Goal: Task Accomplishment & Management: Manage account settings

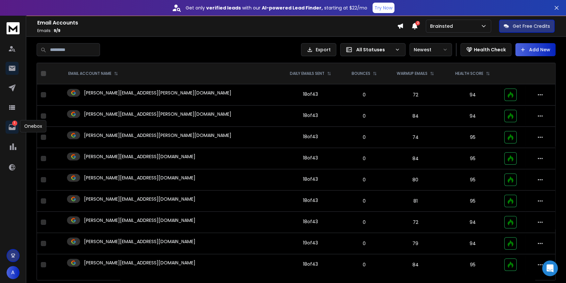
click at [13, 123] on p "1" at bounding box center [14, 123] width 5 height 5
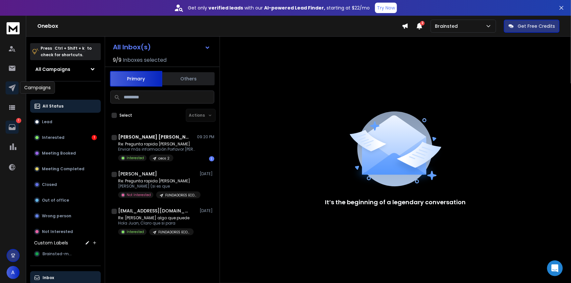
click at [9, 85] on icon at bounding box center [12, 88] width 8 height 8
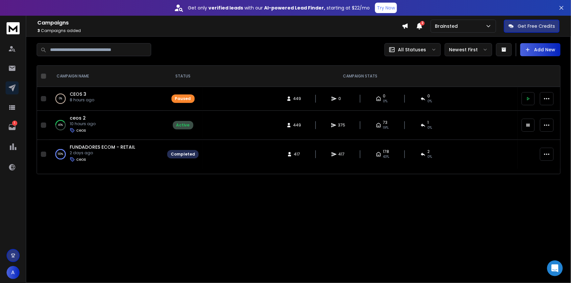
click at [77, 126] on p "10 hours ago" at bounding box center [83, 123] width 26 height 5
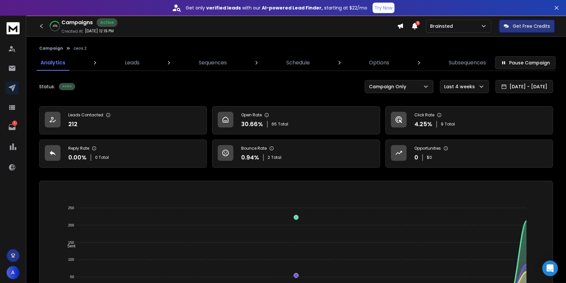
click at [325, 52] on div "Campaign ceos 2" at bounding box center [296, 48] width 519 height 10
click at [297, 60] on p "Schedule" at bounding box center [298, 63] width 24 height 8
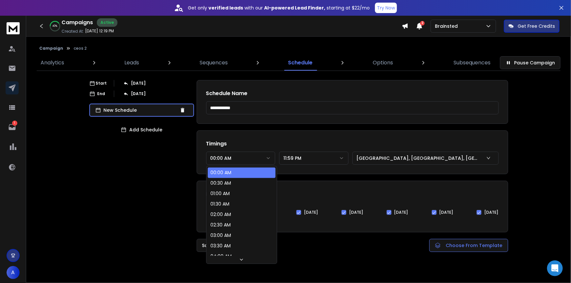
click at [241, 160] on button "00:00 AM" at bounding box center [240, 158] width 69 height 13
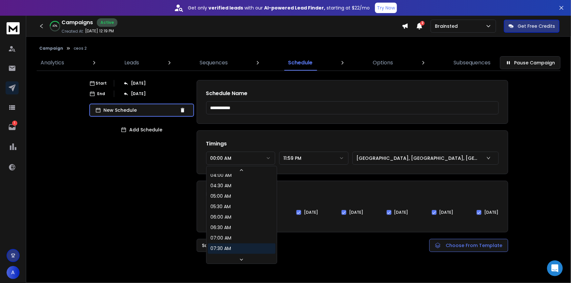
scroll to position [119, 0]
select select "********"
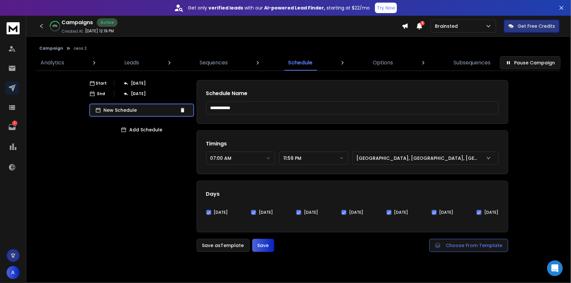
click at [317, 160] on button "11:59 PM" at bounding box center [313, 158] width 69 height 13
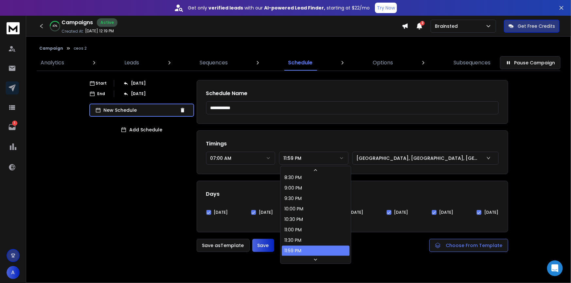
scroll to position [254, 0]
click at [310, 163] on button "8:30 PM" at bounding box center [313, 158] width 69 height 13
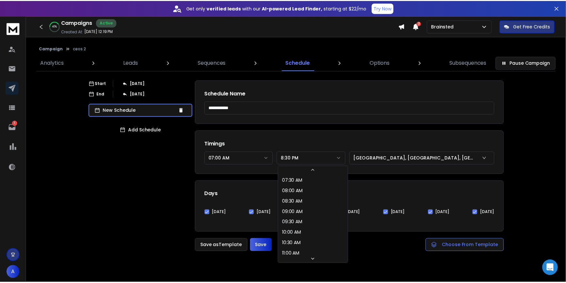
scroll to position [202, 0]
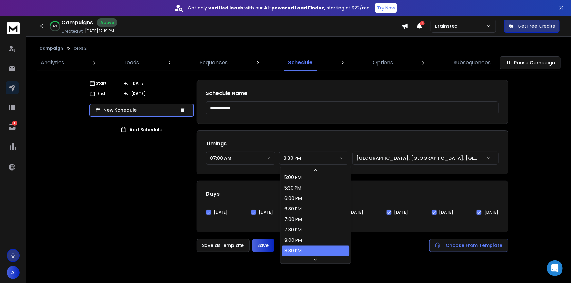
select select "********"
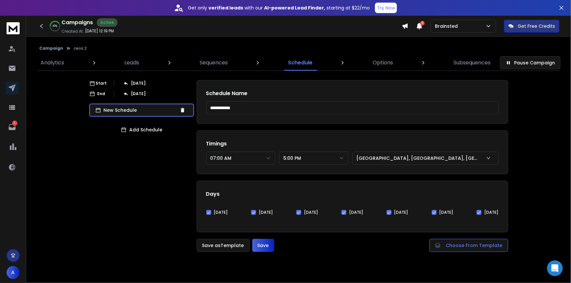
click at [259, 244] on button "Save" at bounding box center [263, 245] width 22 height 13
click at [15, 124] on p "1" at bounding box center [14, 123] width 5 height 5
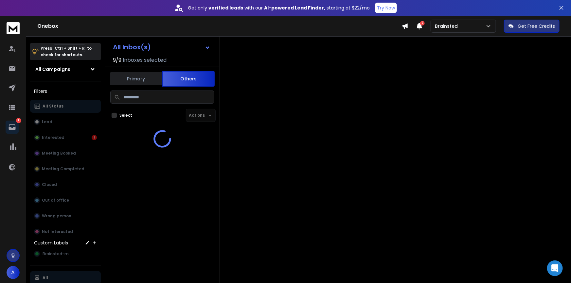
click at [185, 79] on button "Others" at bounding box center [188, 79] width 52 height 16
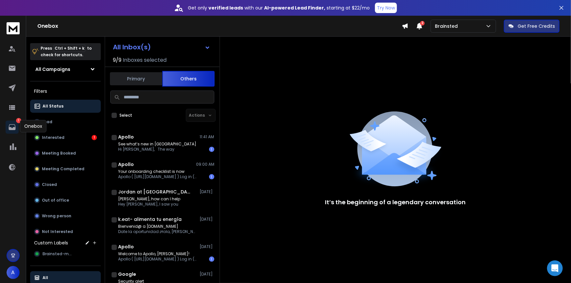
click at [16, 122] on link "1" at bounding box center [12, 127] width 13 height 13
click at [49, 139] on p "Interested" at bounding box center [53, 137] width 23 height 5
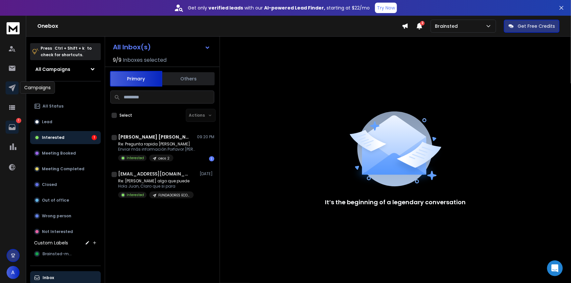
click at [16, 85] on link at bounding box center [12, 87] width 13 height 13
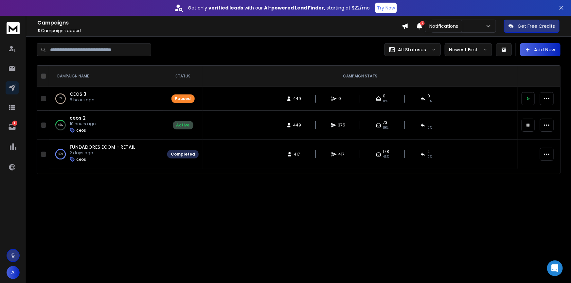
click at [420, 26] on icon at bounding box center [419, 26] width 6 height 7
click at [13, 72] on link at bounding box center [12, 68] width 13 height 13
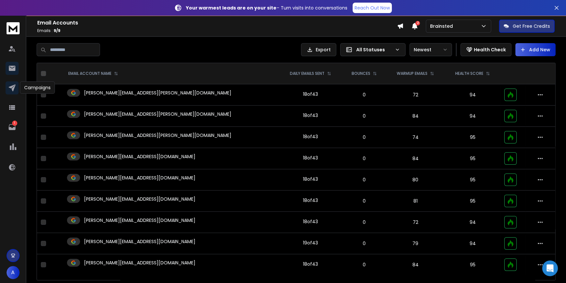
click at [16, 89] on link at bounding box center [12, 87] width 13 height 13
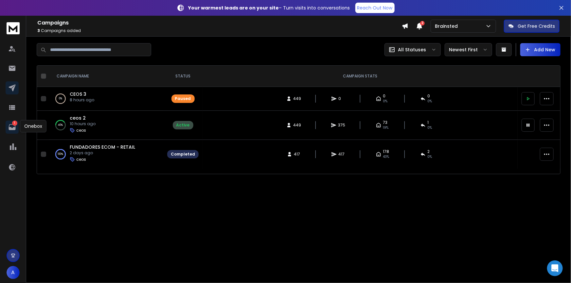
click at [11, 125] on icon at bounding box center [12, 127] width 8 height 8
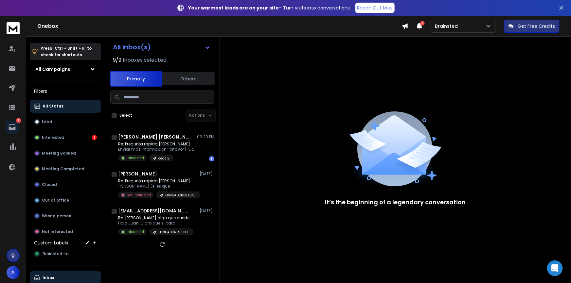
click at [62, 131] on div "All Status Lead Interested 1 Meeting Booked Meeting Completed Closed Out of off…" at bounding box center [65, 169] width 71 height 139
click at [63, 134] on button "Interested 1" at bounding box center [65, 137] width 71 height 13
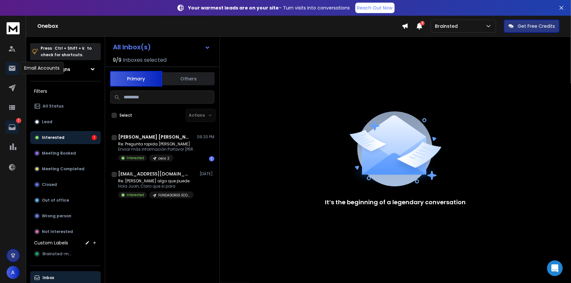
click at [18, 70] on link at bounding box center [12, 68] width 13 height 13
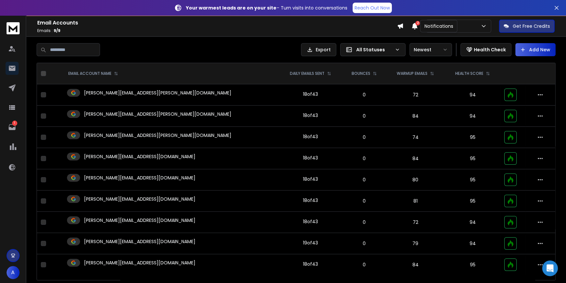
click at [413, 26] on icon at bounding box center [415, 26] width 7 height 7
click at [15, 86] on icon at bounding box center [12, 88] width 8 height 8
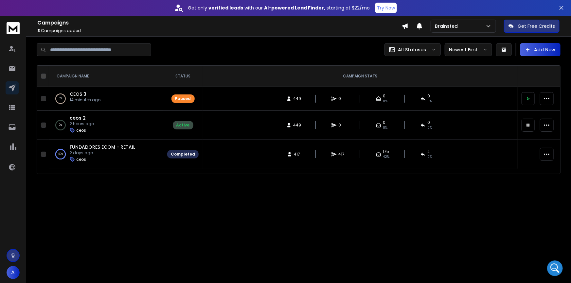
scroll to position [174, 0]
